Goal: Task Accomplishment & Management: Manage account settings

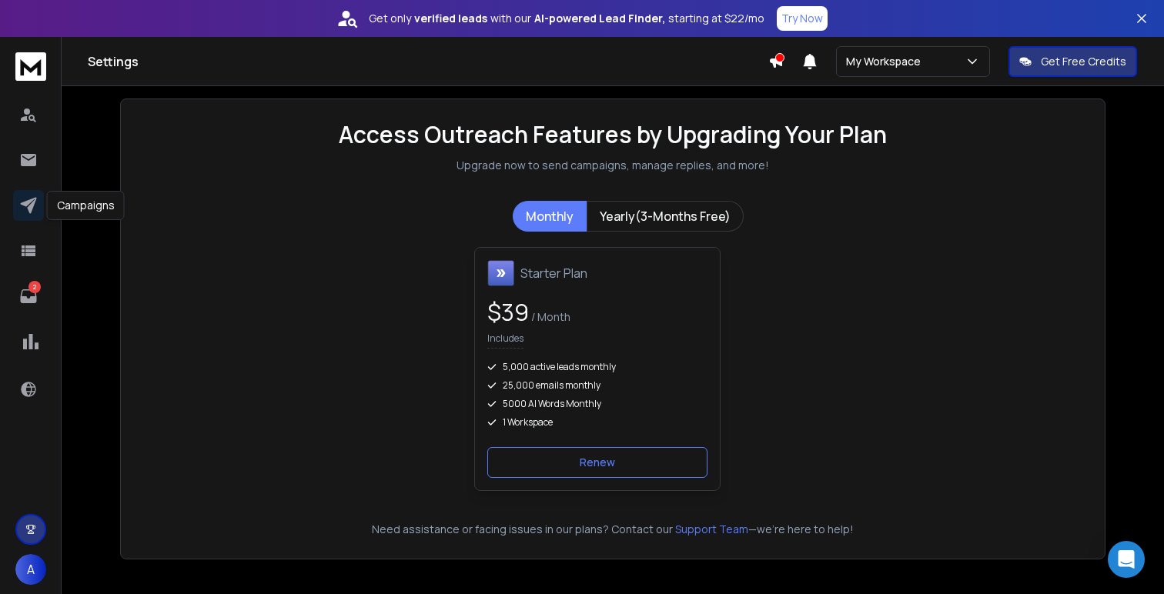
click at [28, 212] on icon at bounding box center [28, 205] width 16 height 16
click at [29, 203] on icon at bounding box center [28, 205] width 18 height 18
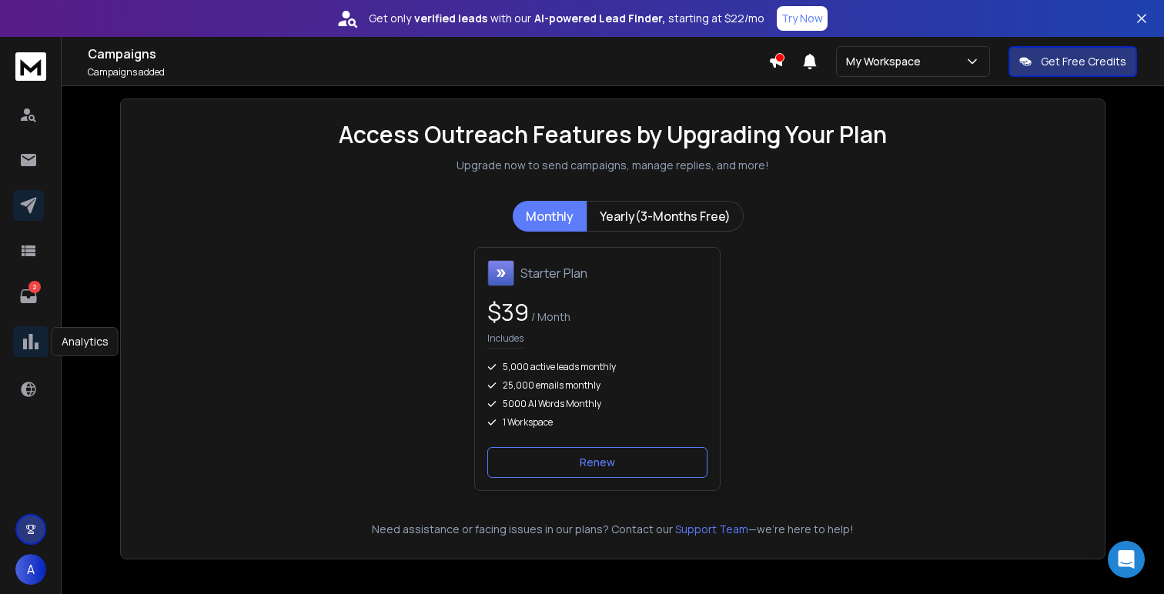
click at [32, 336] on icon at bounding box center [30, 341] width 23 height 23
click at [32, 343] on icon at bounding box center [30, 341] width 23 height 23
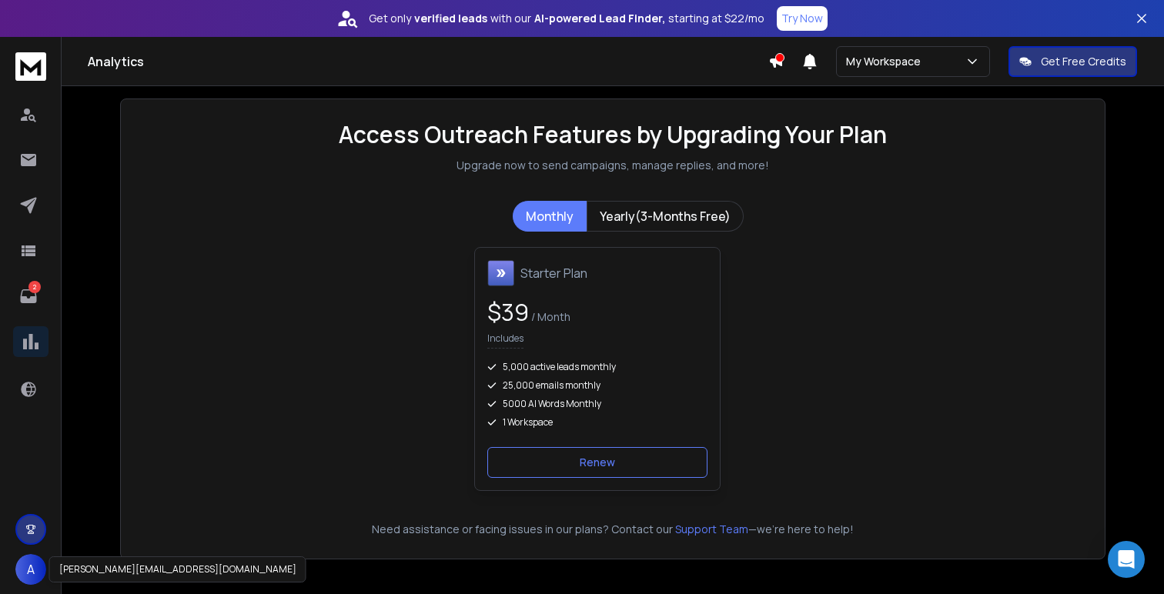
click at [35, 574] on span "A" at bounding box center [30, 569] width 31 height 31
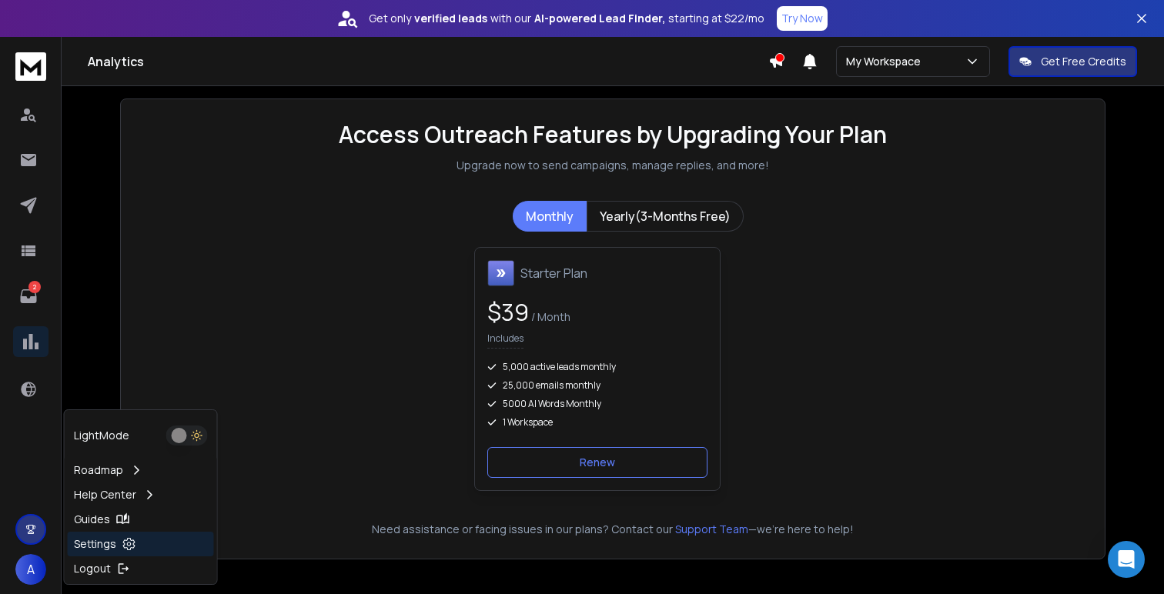
click at [95, 548] on p "Settings" at bounding box center [95, 544] width 42 height 15
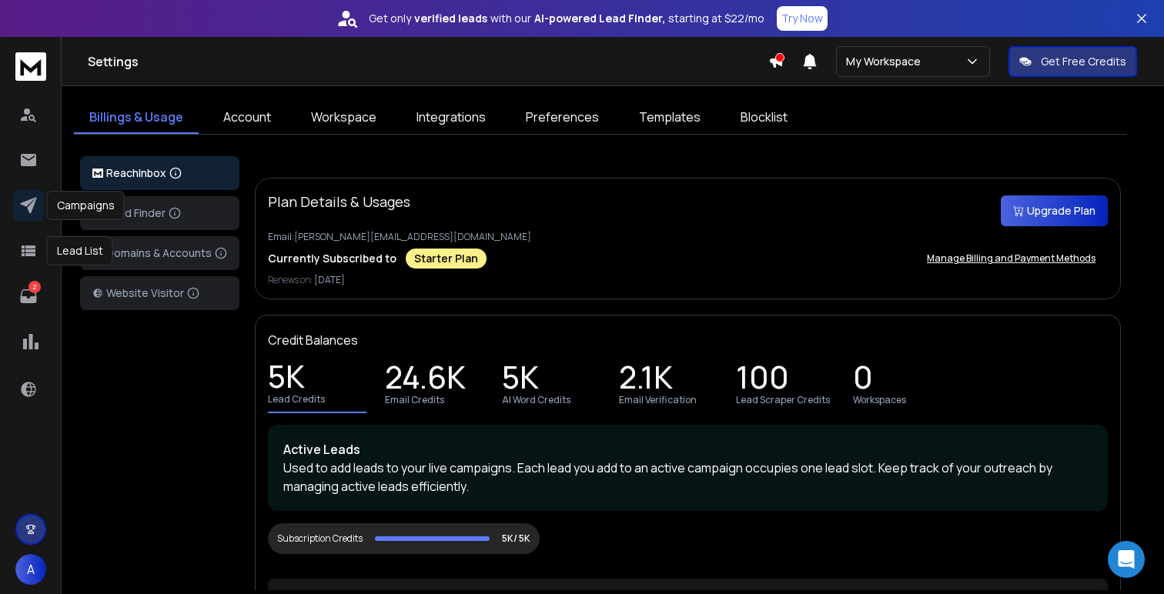
click at [29, 206] on icon at bounding box center [28, 205] width 16 height 16
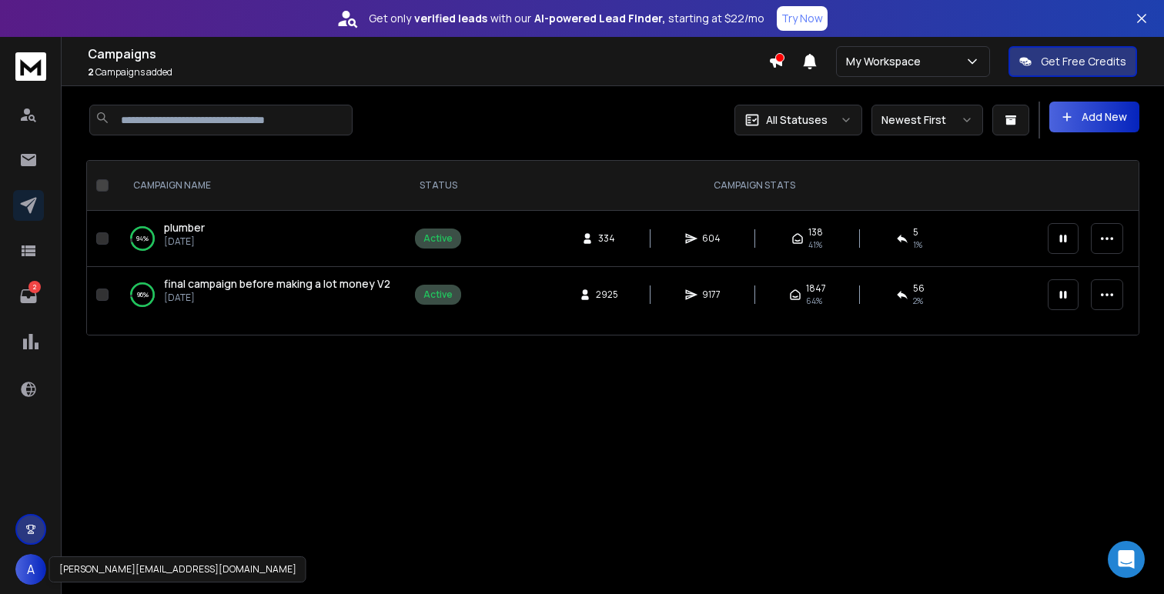
click at [29, 574] on span "A" at bounding box center [30, 569] width 31 height 31
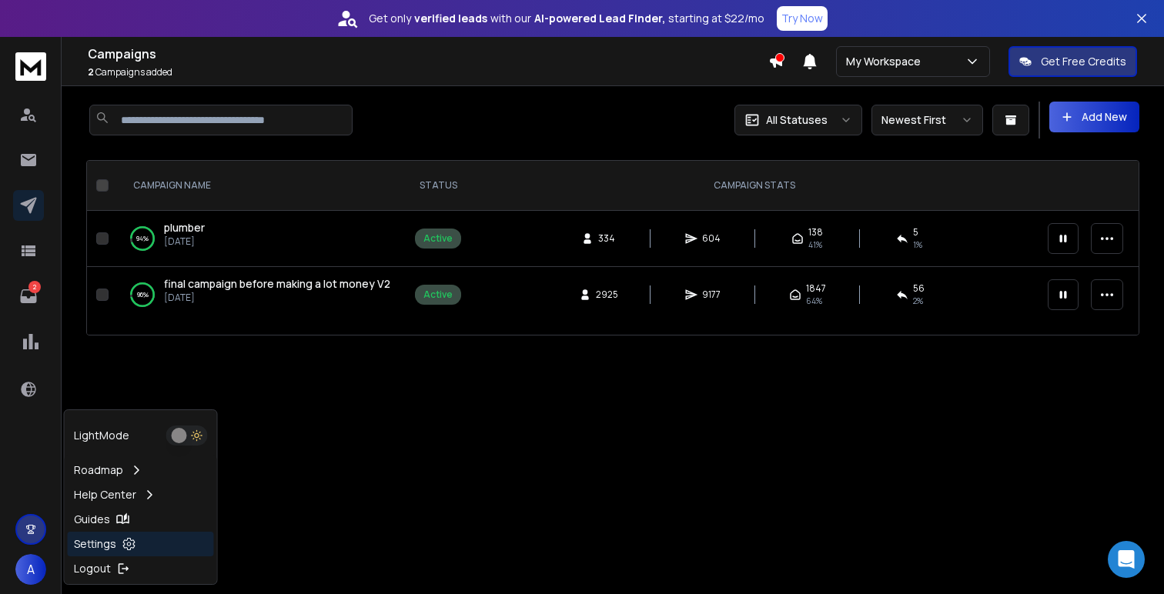
click at [107, 546] on p "Settings" at bounding box center [95, 544] width 42 height 15
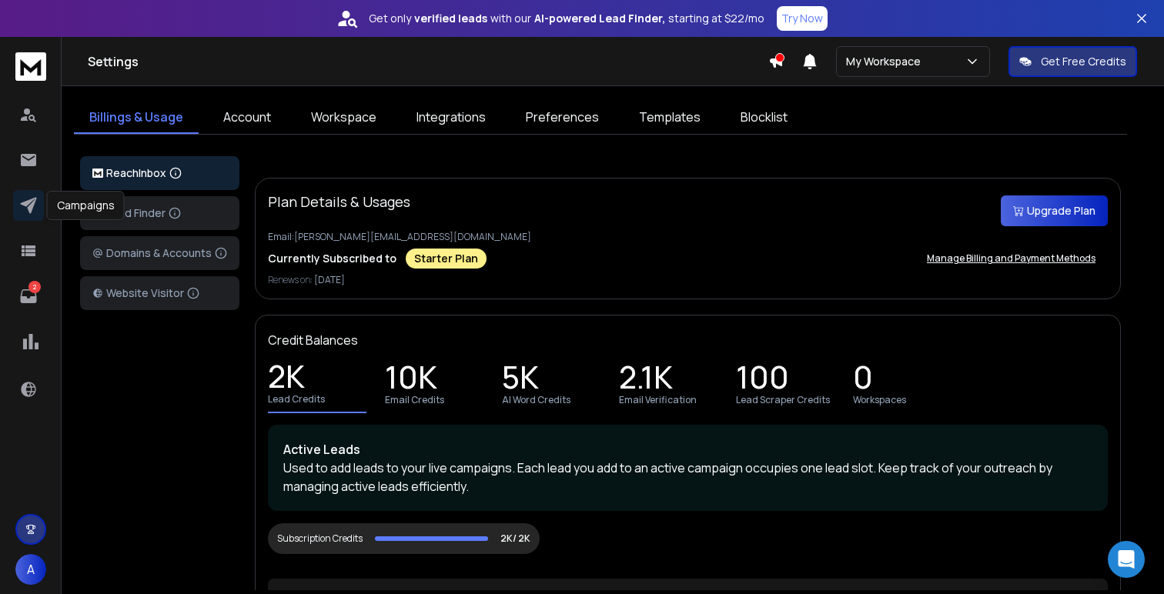
click at [25, 201] on icon at bounding box center [28, 205] width 16 height 16
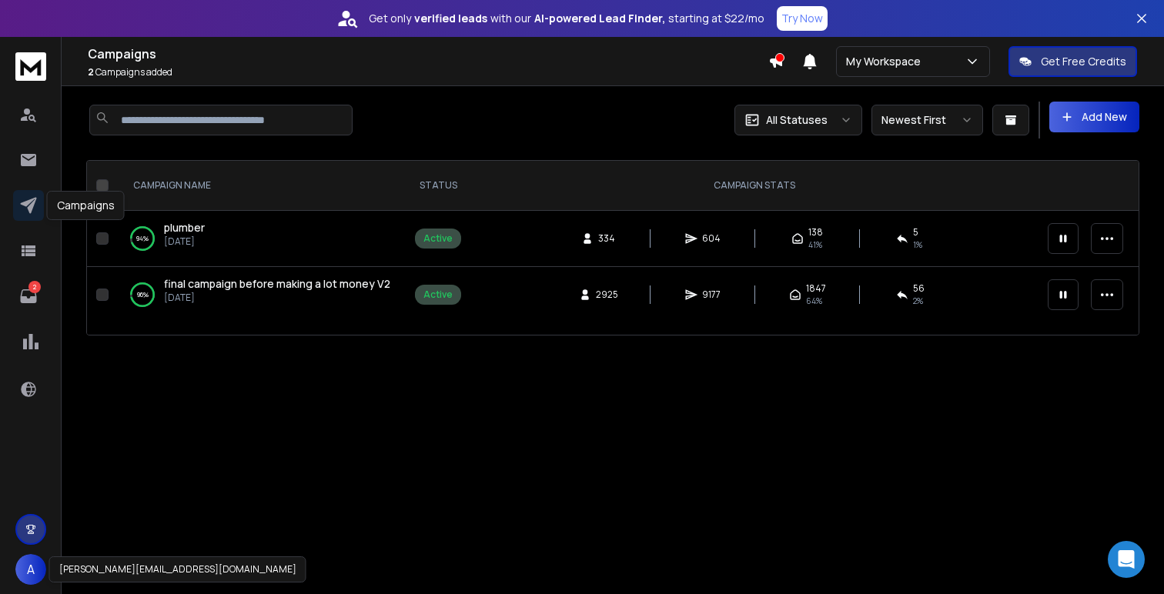
click at [22, 564] on span "A" at bounding box center [30, 569] width 31 height 31
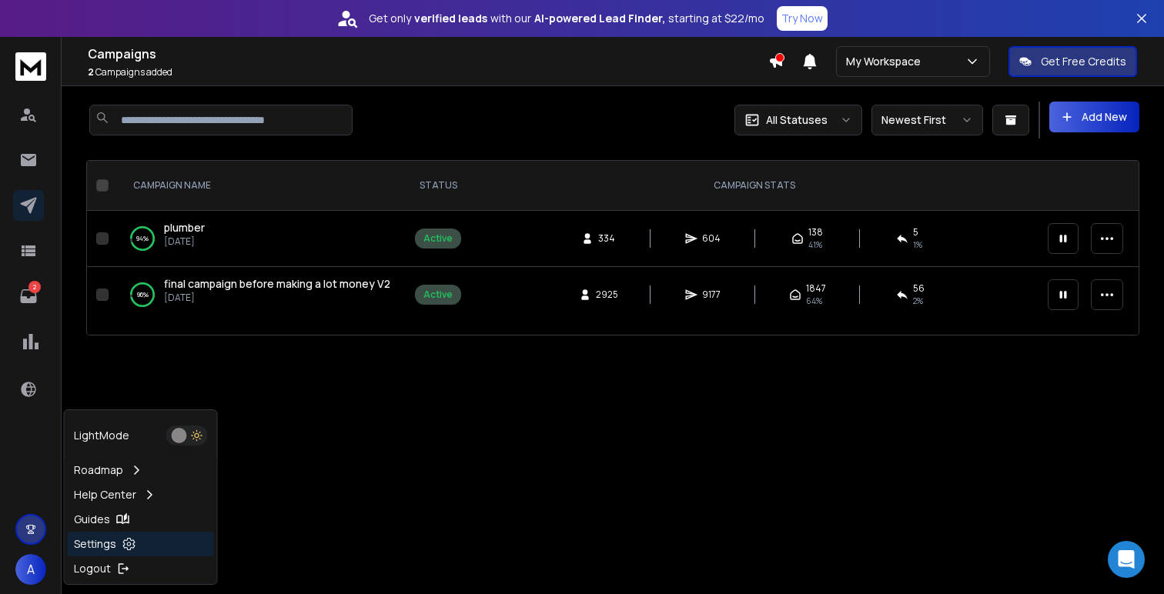
click at [85, 543] on p "Settings" at bounding box center [95, 544] width 42 height 15
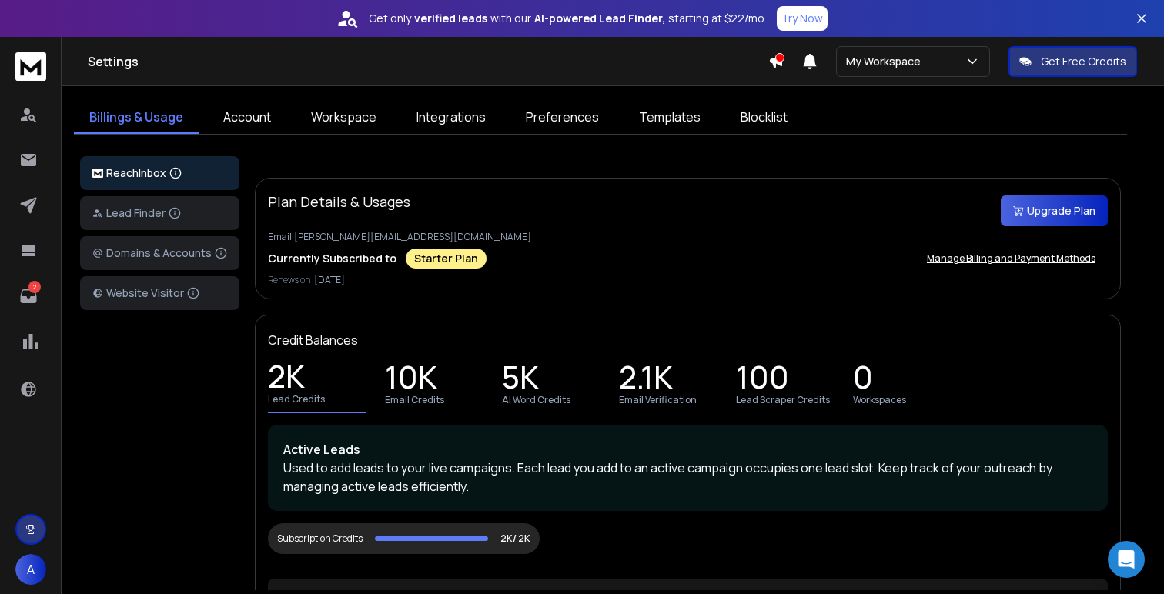
click at [967, 259] on p "Manage Billing and Payment Methods" at bounding box center [1011, 259] width 169 height 12
